Goal: Task Accomplishment & Management: Use online tool/utility

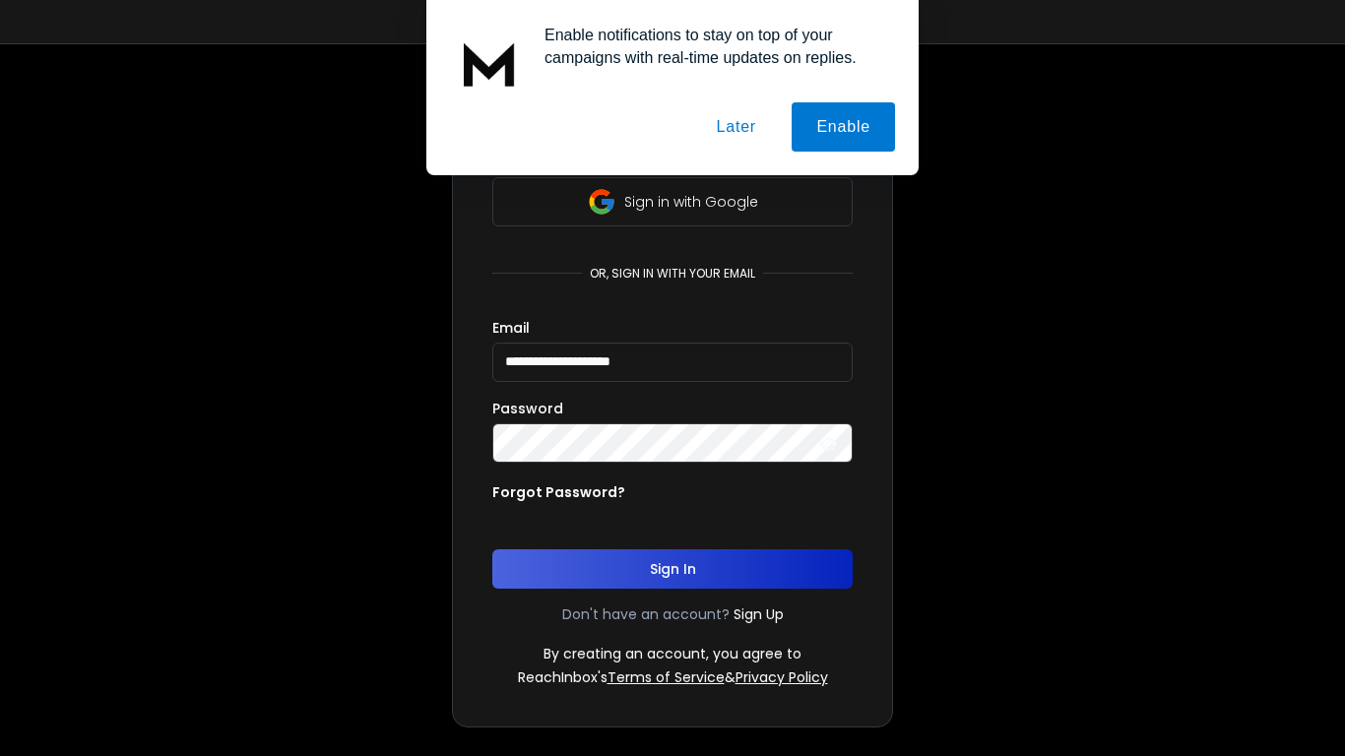
type input "**********"
click at [672, 568] on button "Sign In" at bounding box center [672, 568] width 360 height 39
